Goal: Task Accomplishment & Management: Manage account settings

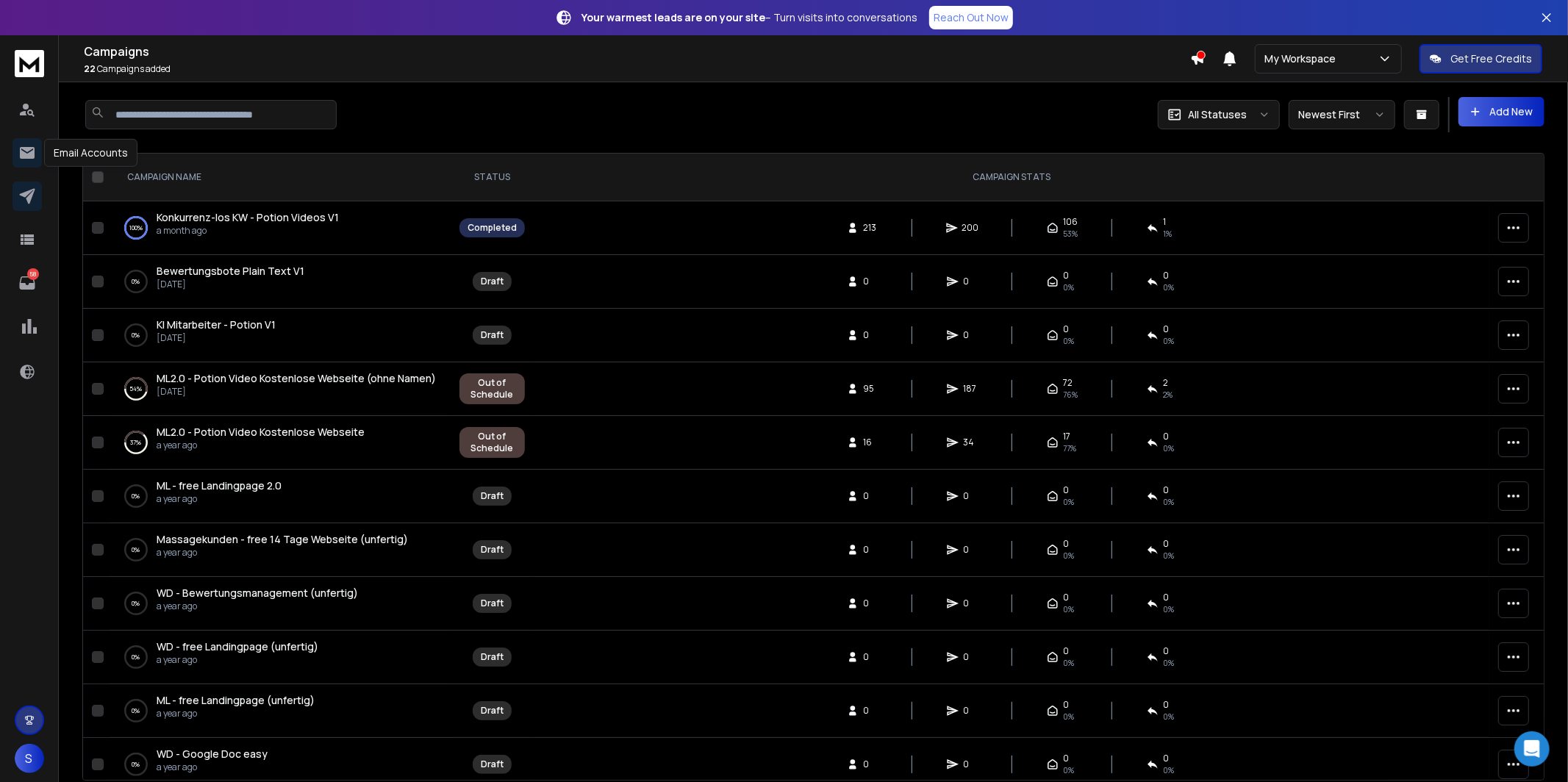
click at [29, 151] on icon at bounding box center [27, 153] width 15 height 11
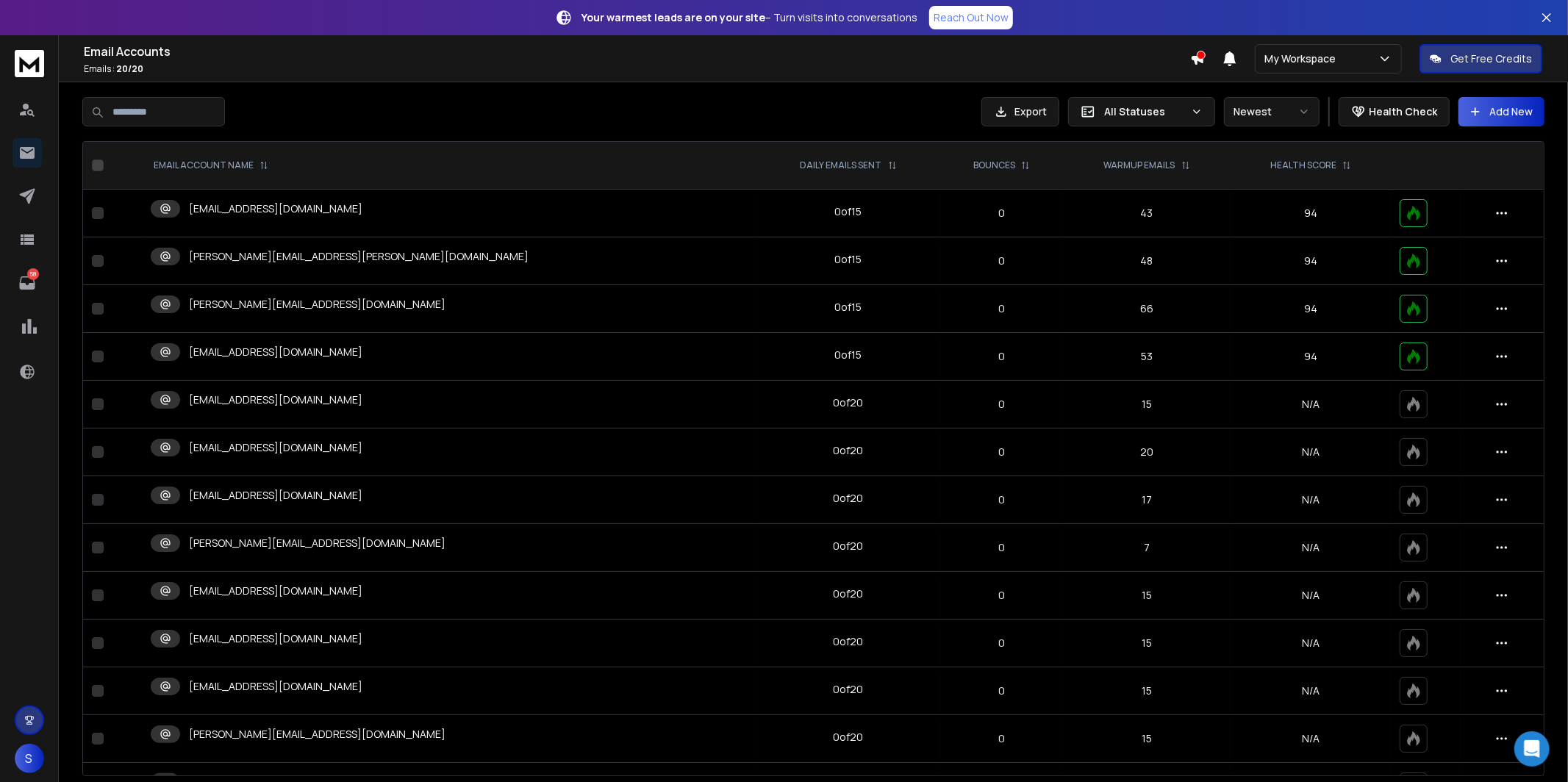
click at [1406, 357] on icon at bounding box center [1413, 357] width 15 height 15
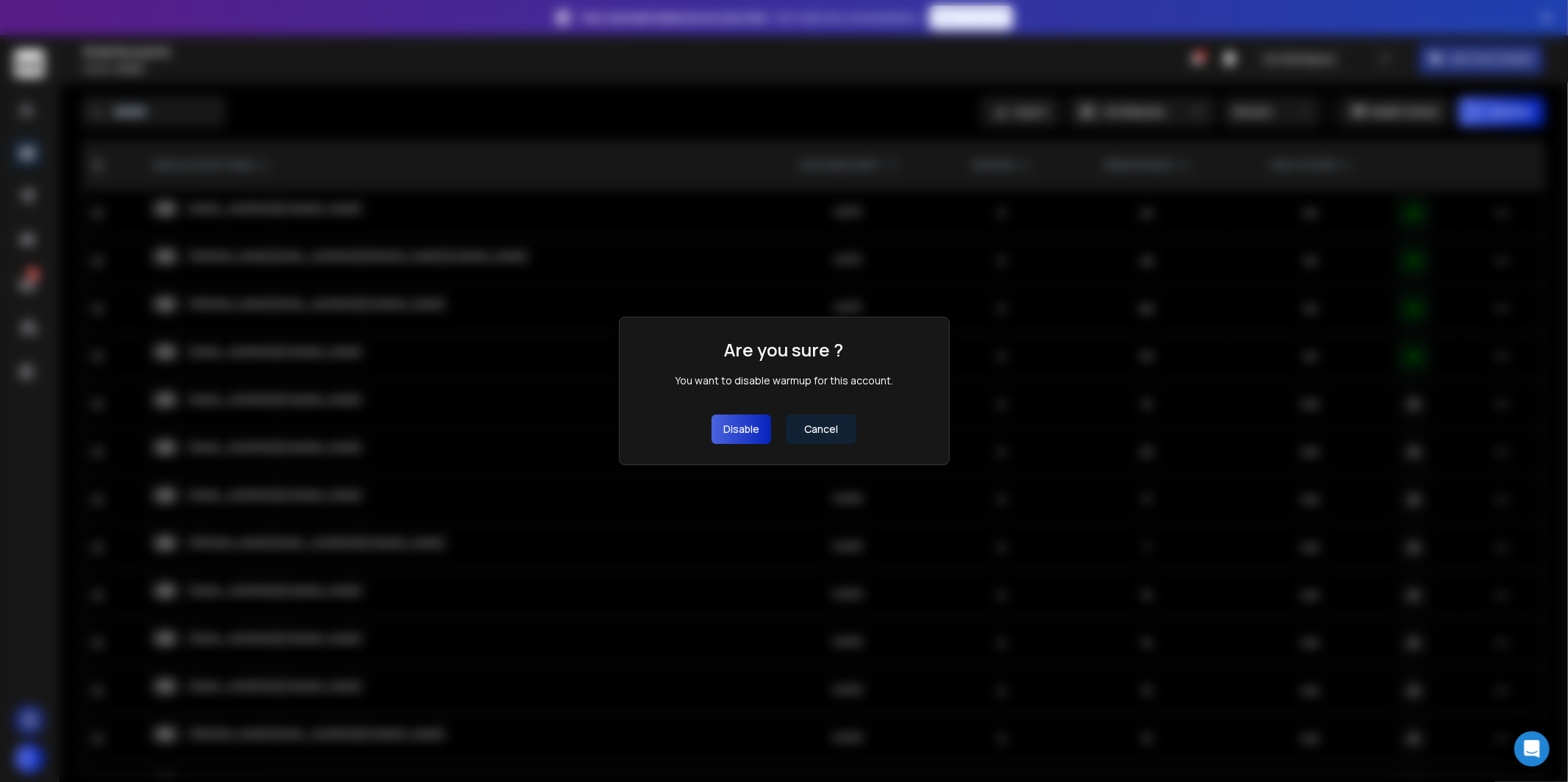
click at [731, 435] on button "Disable" at bounding box center [741, 429] width 60 height 29
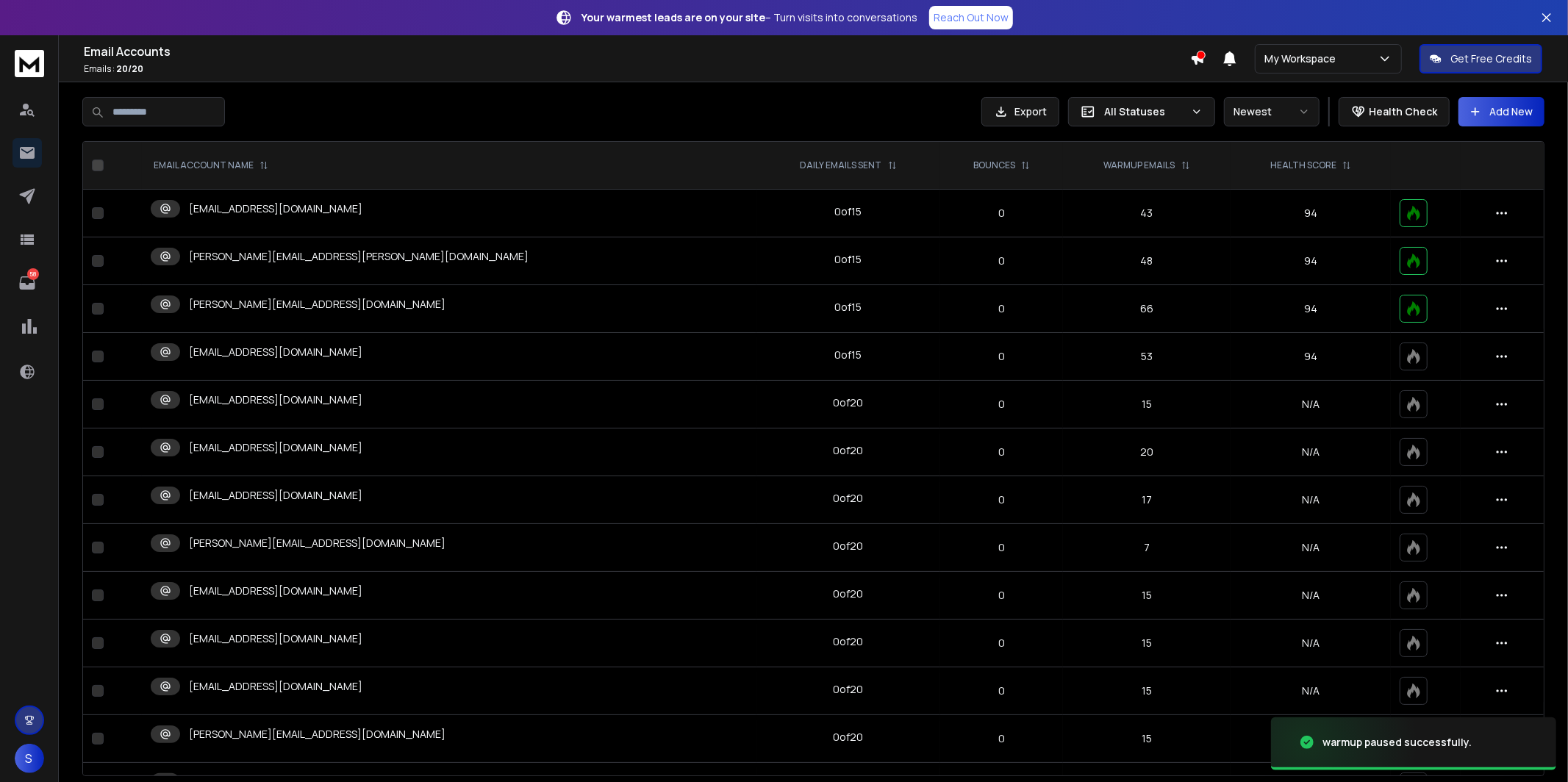
click at [1406, 305] on icon at bounding box center [1413, 308] width 15 height 15
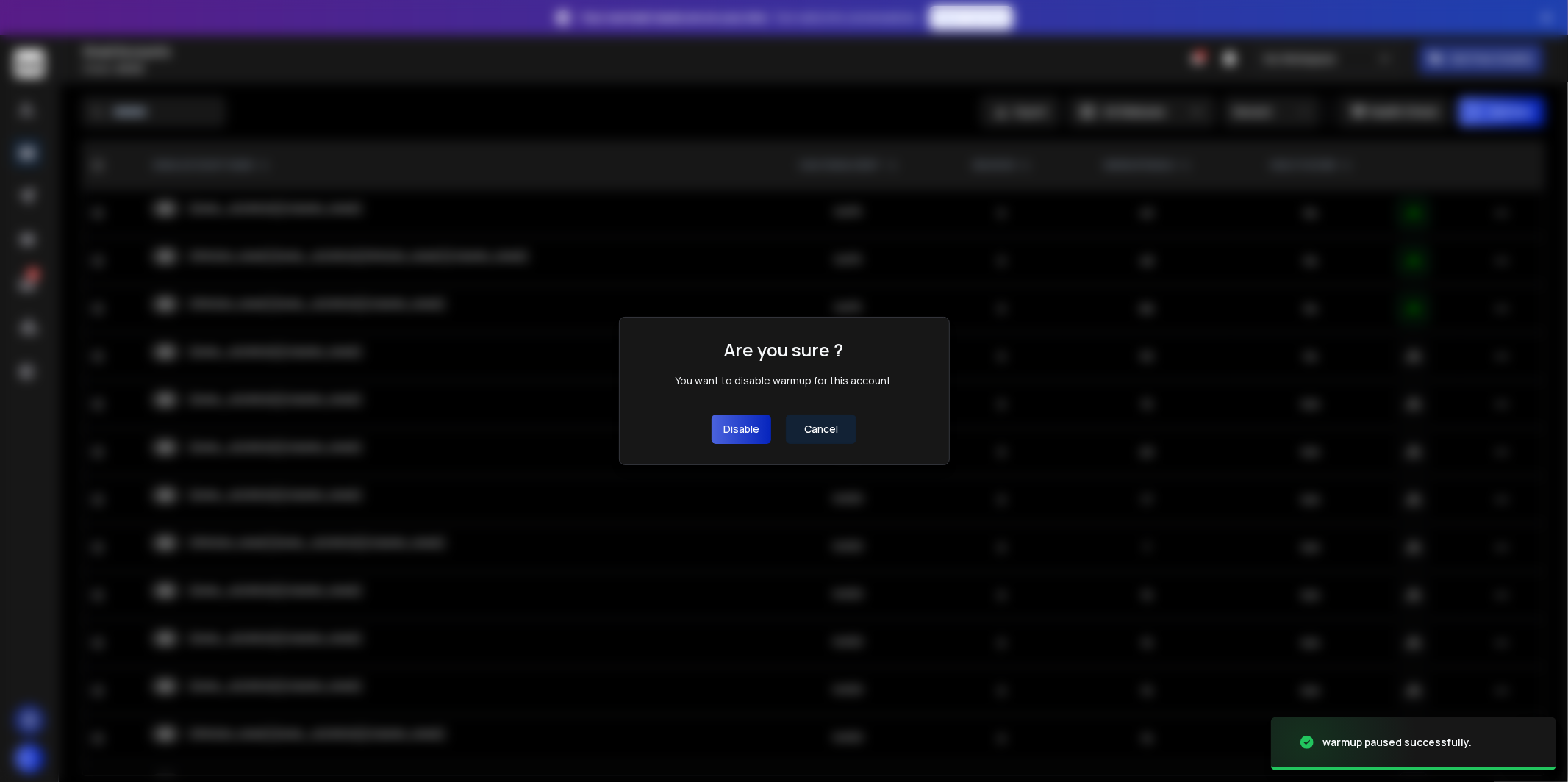
drag, startPoint x: 750, startPoint y: 427, endPoint x: 918, endPoint y: 398, distance: 170.5
click at [752, 425] on button "Disable" at bounding box center [741, 429] width 60 height 29
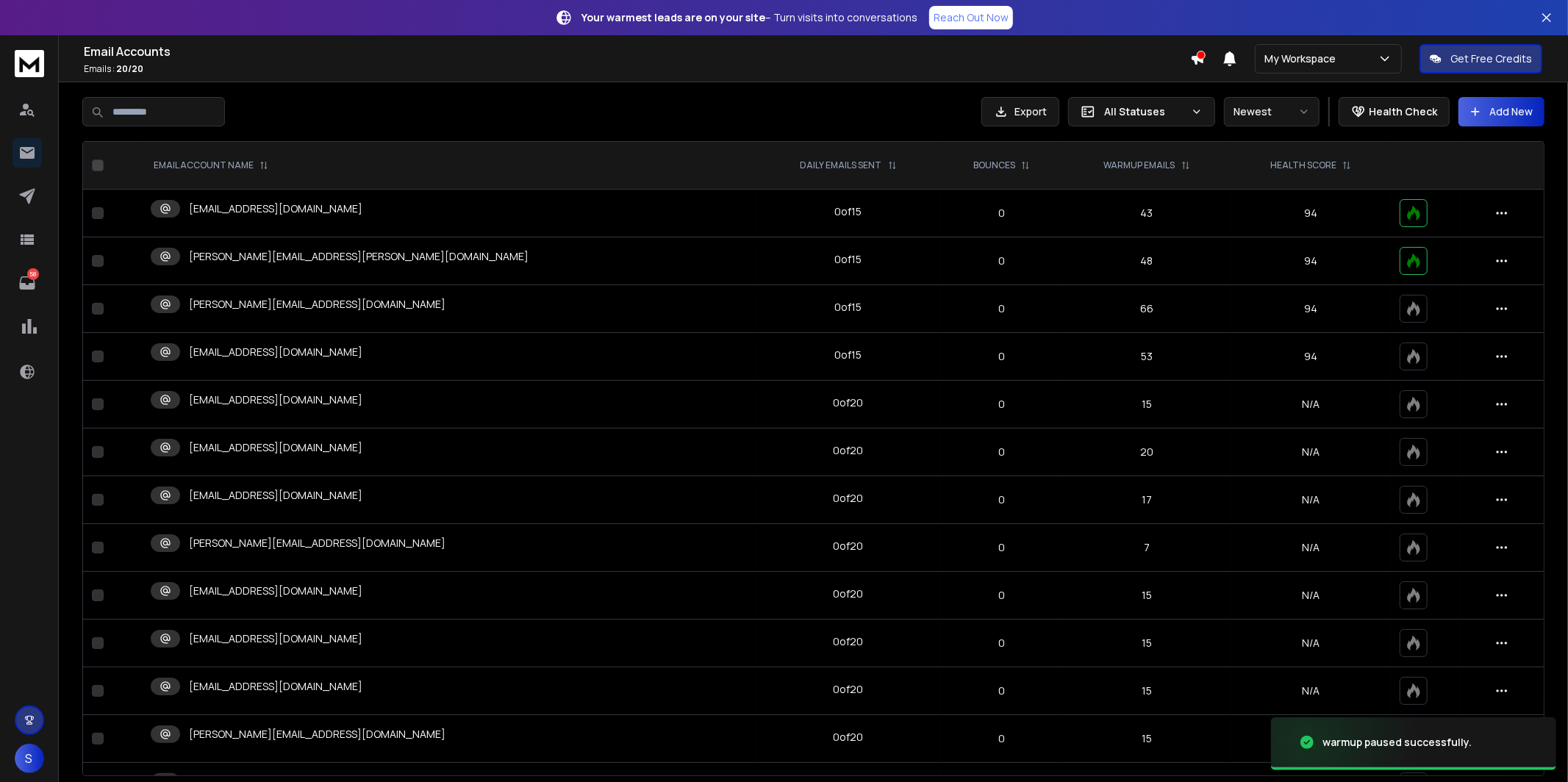
click at [1406, 263] on icon at bounding box center [1413, 261] width 15 height 15
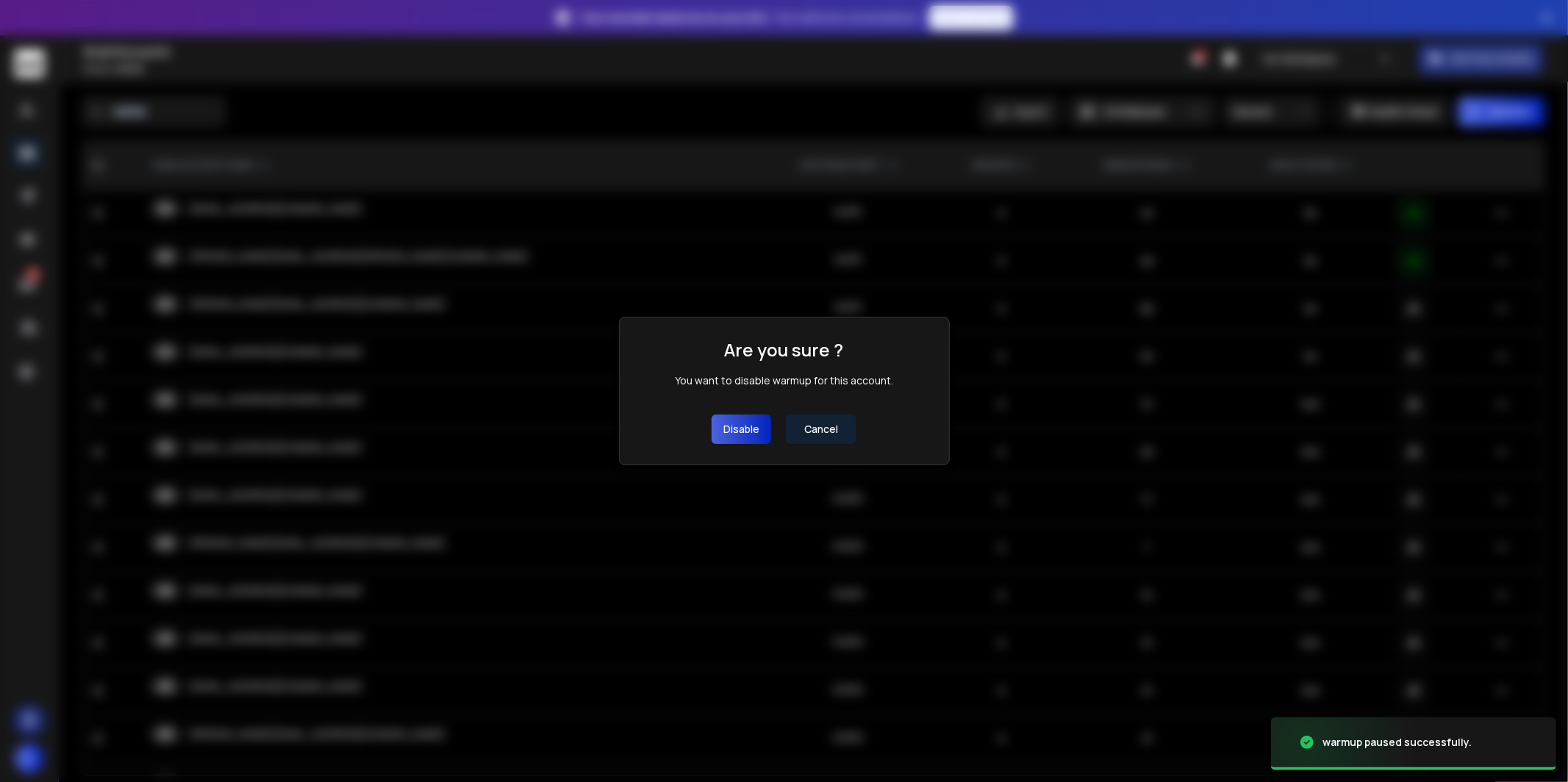
click at [731, 433] on button "Disable" at bounding box center [741, 429] width 60 height 29
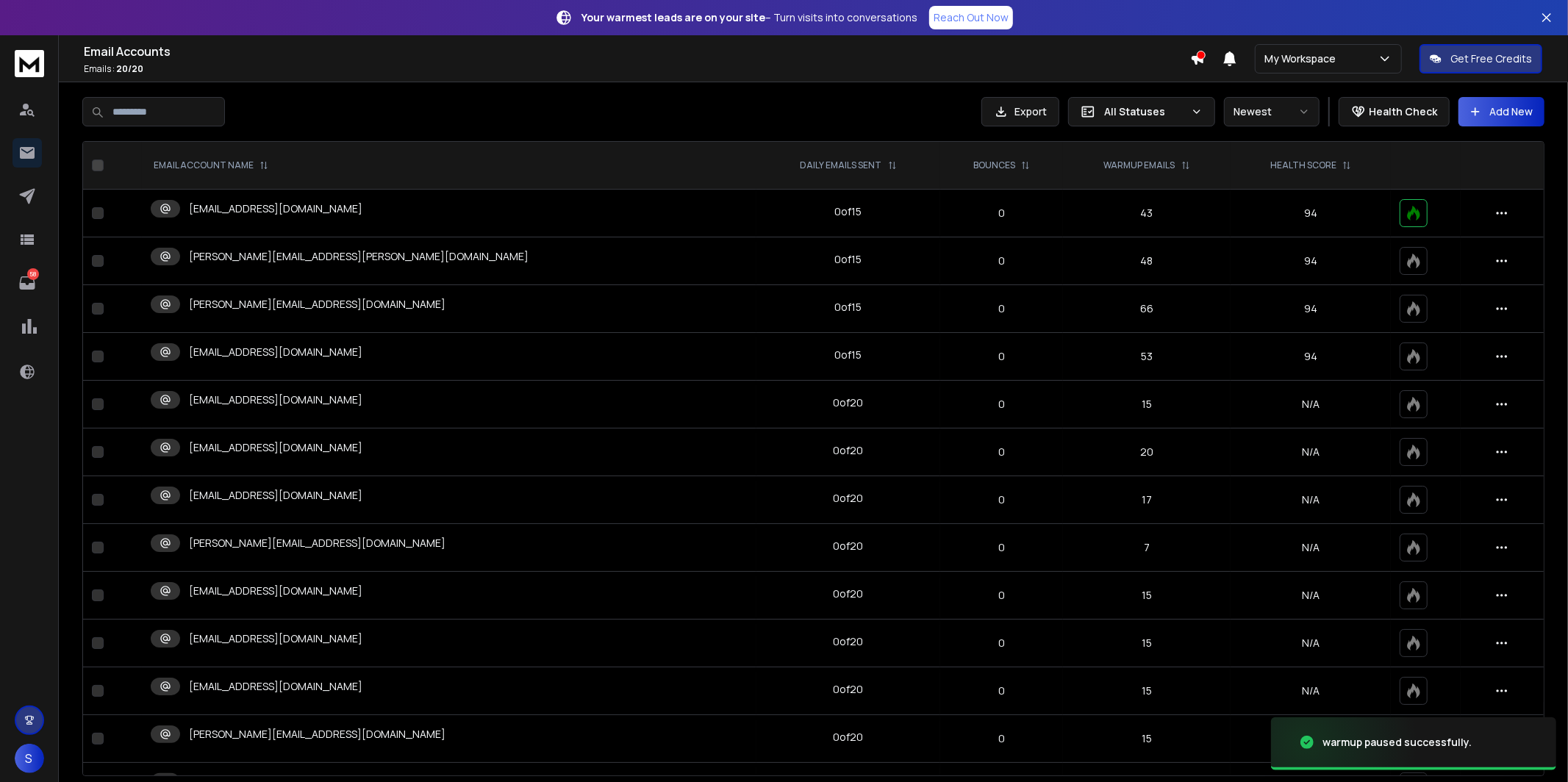
click at [1406, 218] on icon at bounding box center [1413, 213] width 15 height 15
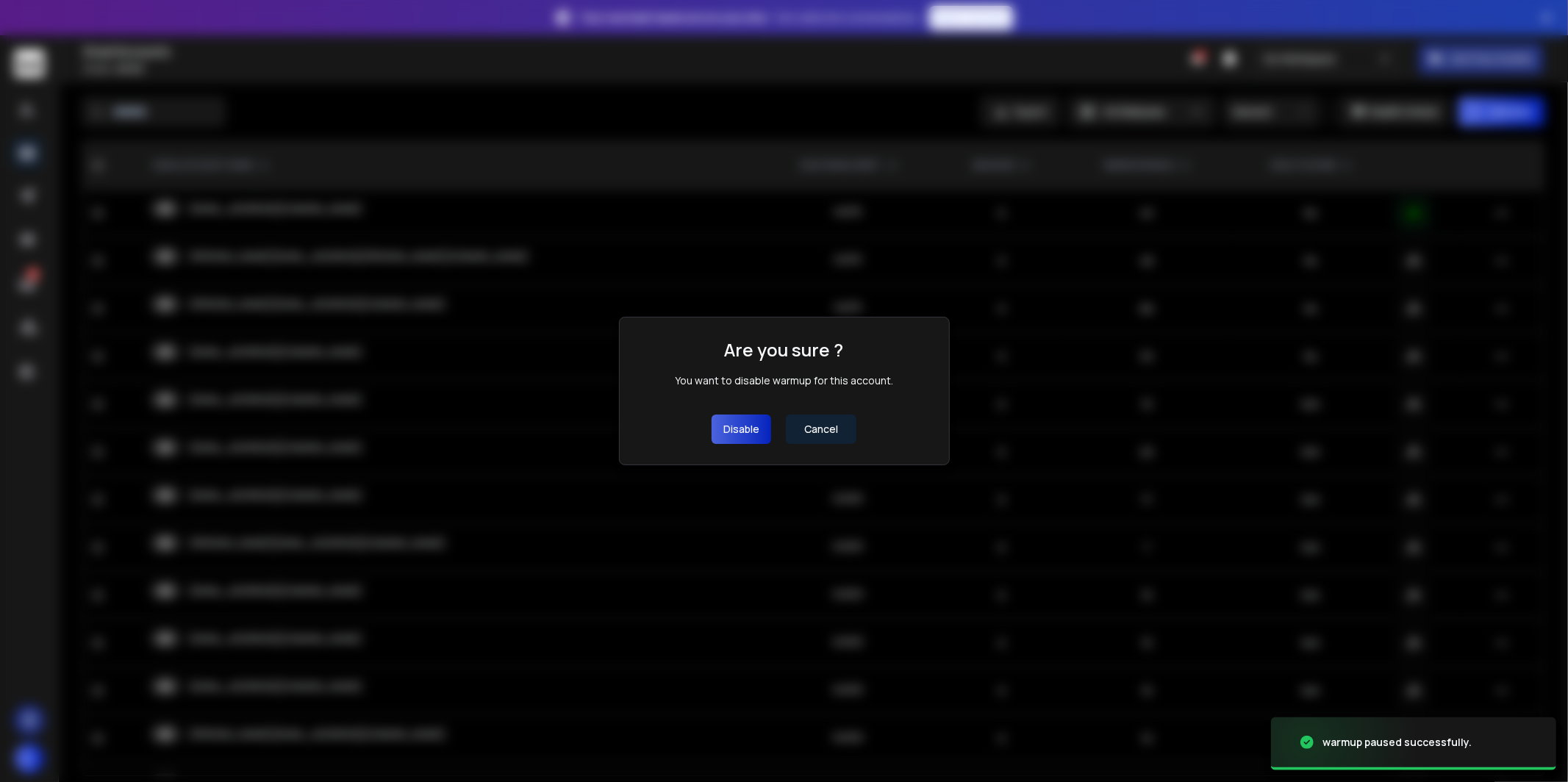
click at [753, 430] on button "Disable" at bounding box center [741, 429] width 60 height 29
